Goal: Task Accomplishment & Management: Manage account settings

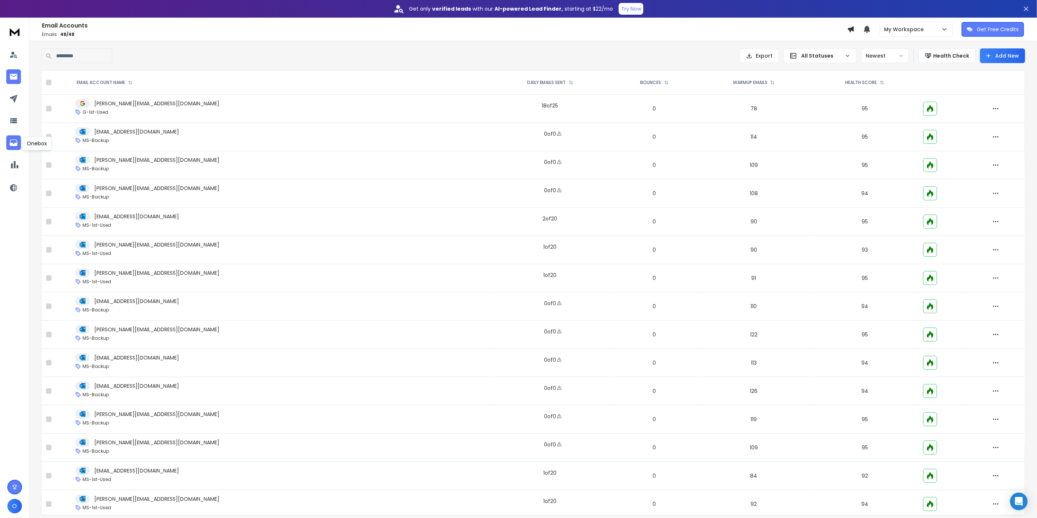
click at [13, 143] on icon at bounding box center [13, 142] width 9 height 9
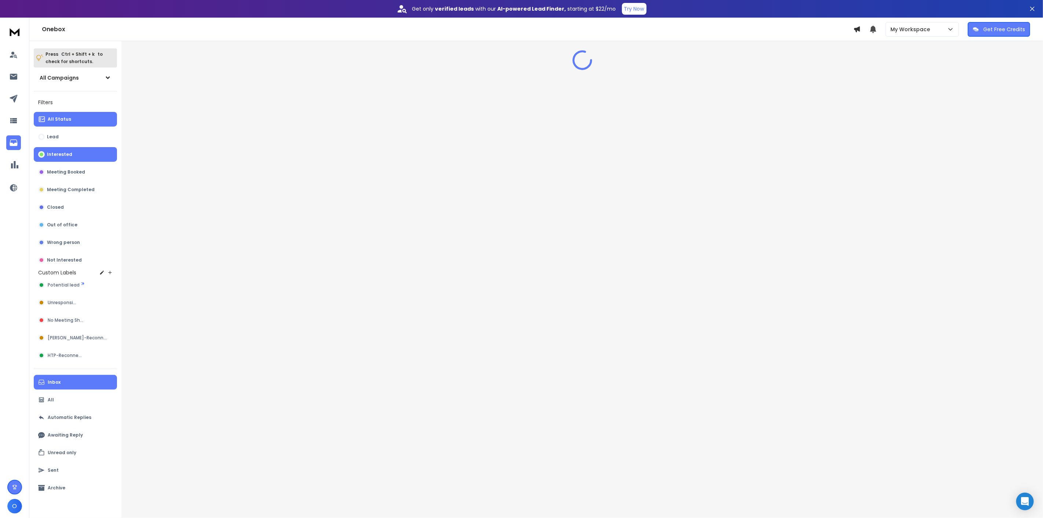
click at [85, 153] on button "Interested" at bounding box center [75, 154] width 83 height 15
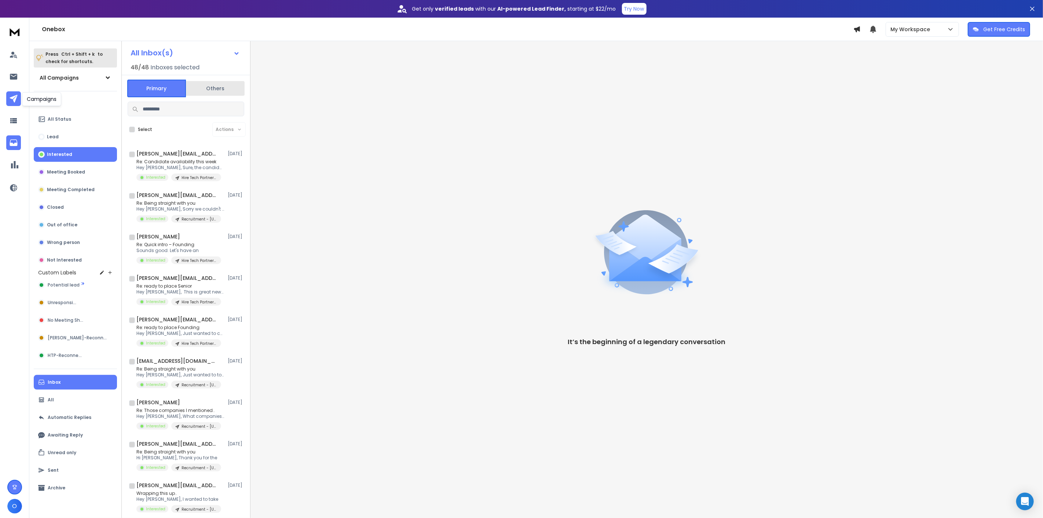
click at [15, 100] on icon at bounding box center [13, 98] width 9 height 9
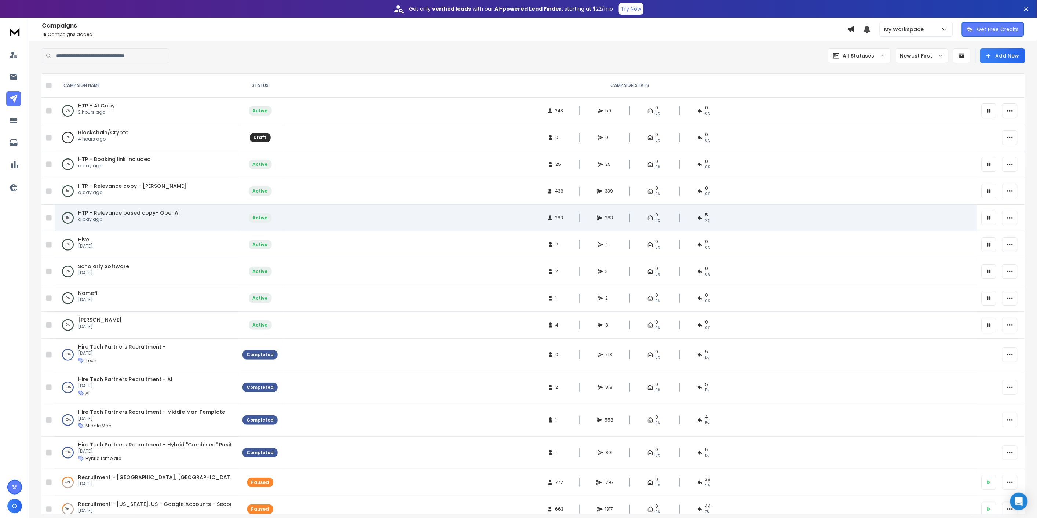
click at [518, 216] on div "283 283 0 0% 5 2 %" at bounding box center [629, 218] width 686 height 12
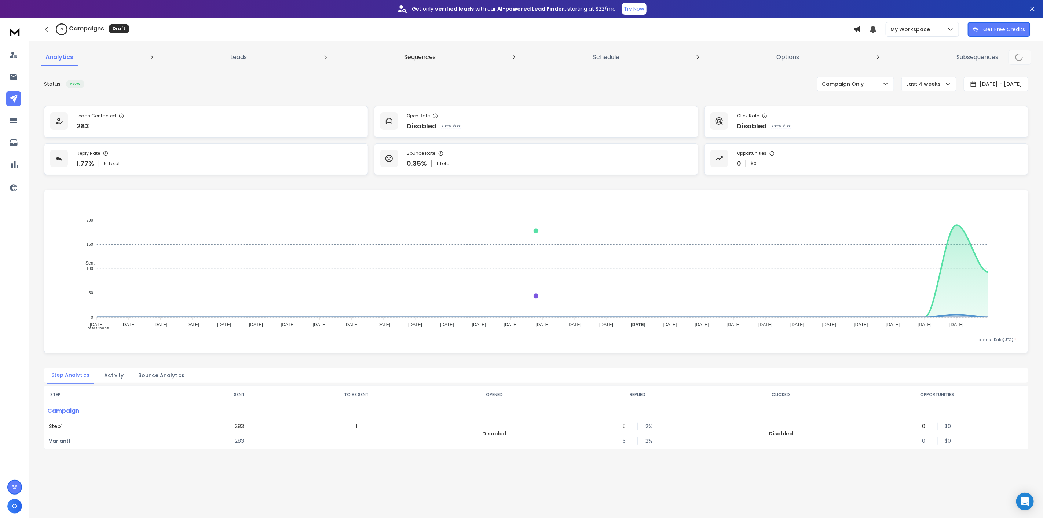
click at [406, 53] on p "Sequences" at bounding box center [420, 57] width 32 height 9
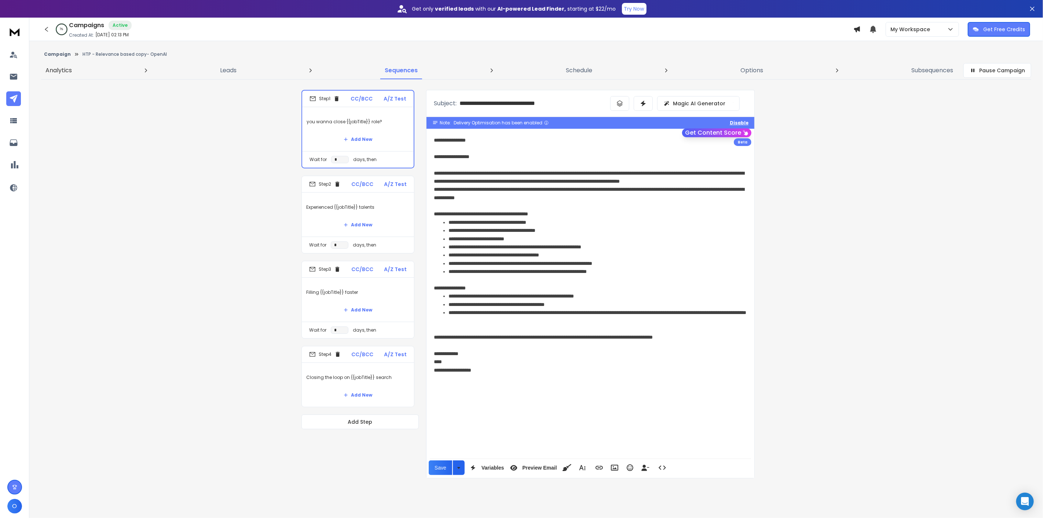
click at [55, 72] on p "Analytics" at bounding box center [58, 70] width 26 height 9
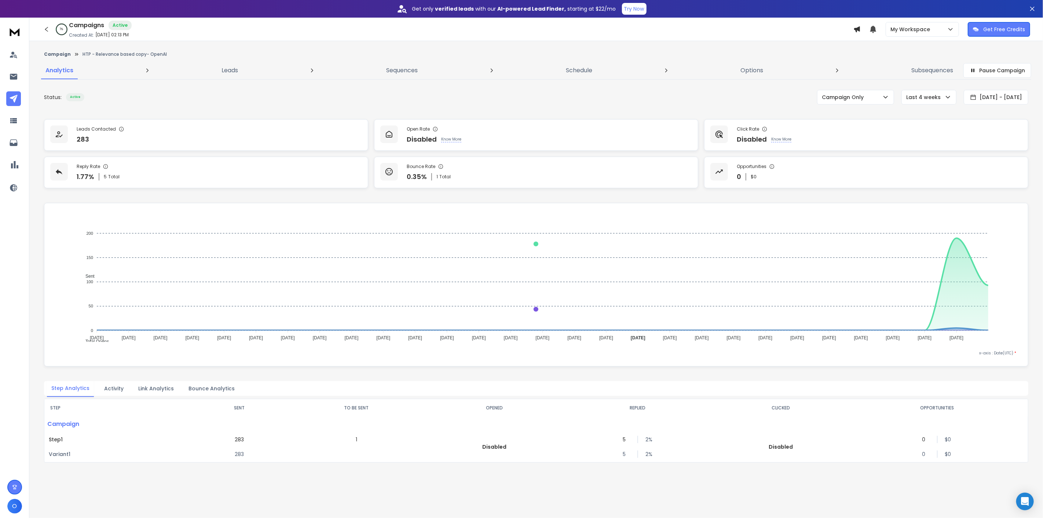
click at [112, 170] on div "Reply Rate 1.77 % 5 Total" at bounding box center [98, 172] width 43 height 19
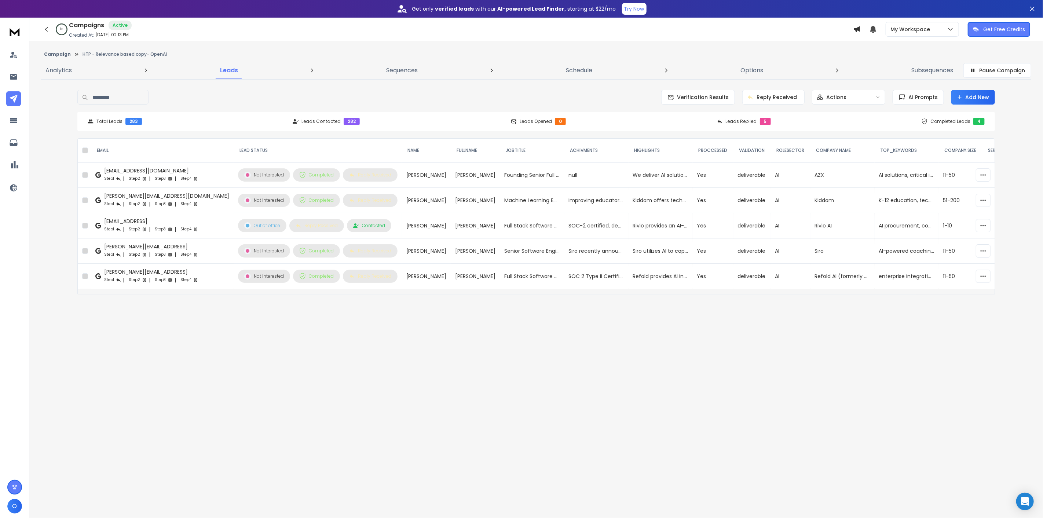
click at [402, 238] on td "[PERSON_NAME]" at bounding box center [426, 225] width 49 height 25
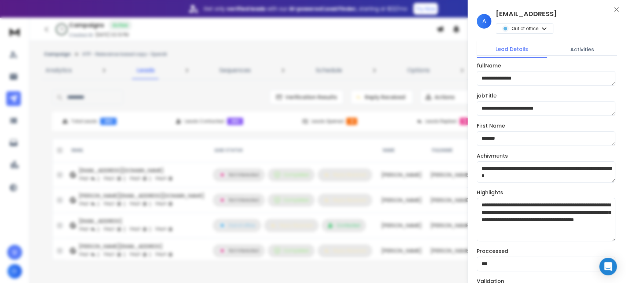
click at [255, 108] on div at bounding box center [313, 141] width 626 height 283
